Goal: Communication & Community: Answer question/provide support

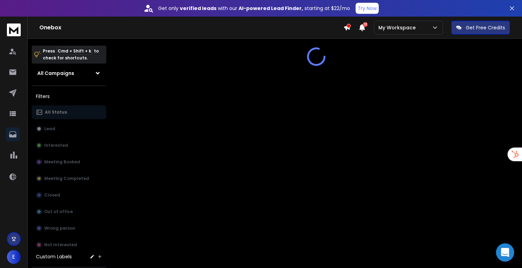
click at [511, 253] on div "Open Intercom Messenger" at bounding box center [506, 253] width 18 height 18
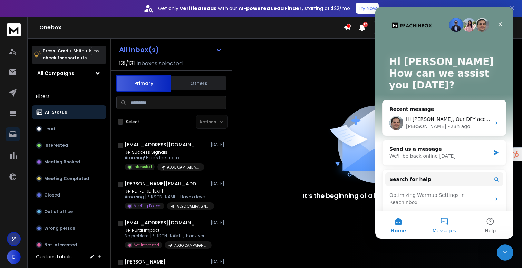
click at [447, 219] on button "Messages" at bounding box center [445, 225] width 46 height 28
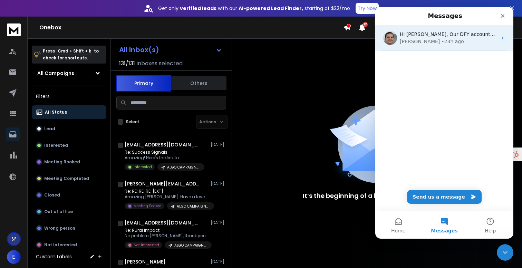
click at [456, 47] on div "Hi [PERSON_NAME], Our DFY accounts start at $4/account/month. Since you already…" at bounding box center [445, 38] width 138 height 26
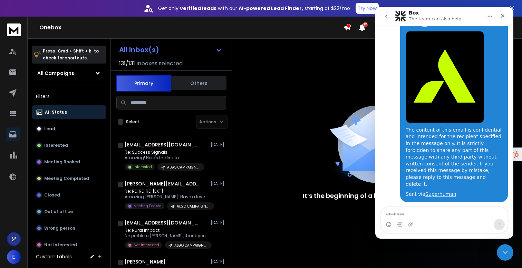
scroll to position [12540, 0]
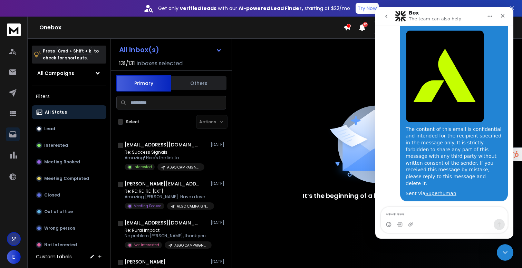
click at [430, 208] on textarea "Message…" at bounding box center [444, 213] width 126 height 12
click at [430, 209] on textarea "Message…" at bounding box center [444, 213] width 126 height 12
click at [413, 211] on textarea "Message…" at bounding box center [444, 213] width 126 height 12
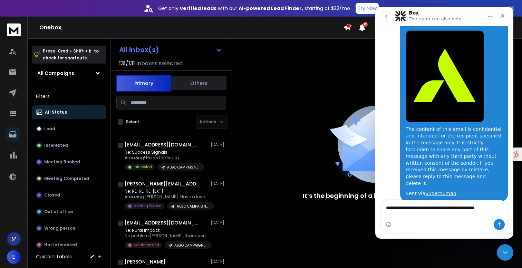
type textarea "**********"
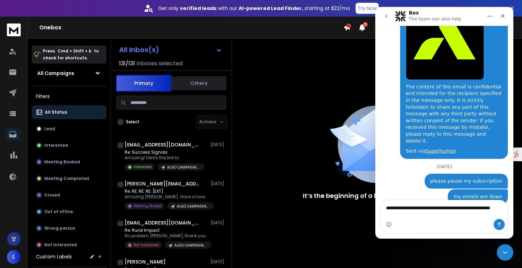
scroll to position [12583, 0]
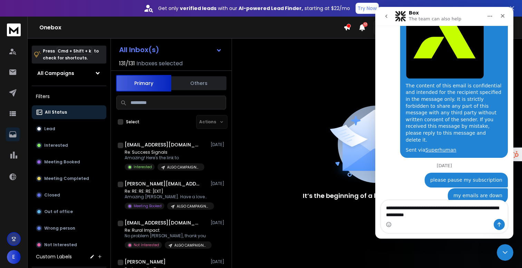
type textarea "**********"
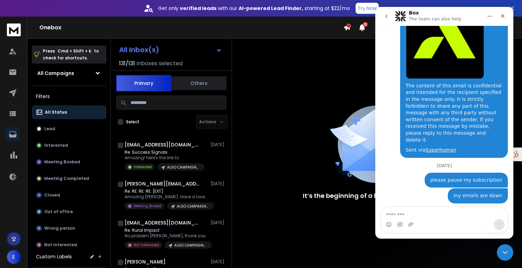
scroll to position [12599, 0]
